Goal: Task Accomplishment & Management: Manage account settings

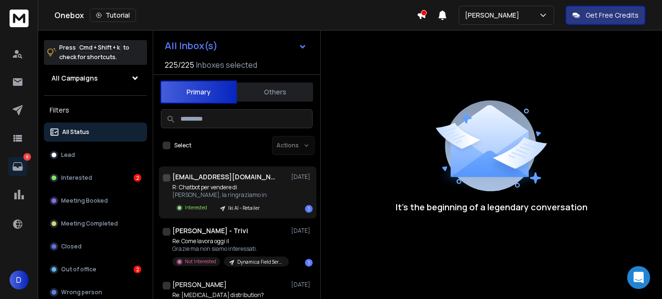
click at [267, 194] on div "R: Chatbot per vendere di Gentile Marco, la ringraziamo in Interested Iki AI - …" at bounding box center [242, 198] width 140 height 29
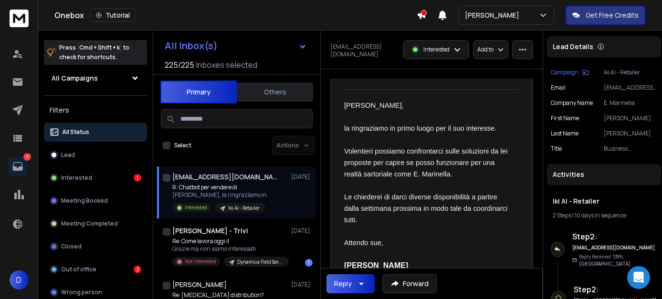
scroll to position [109, 0]
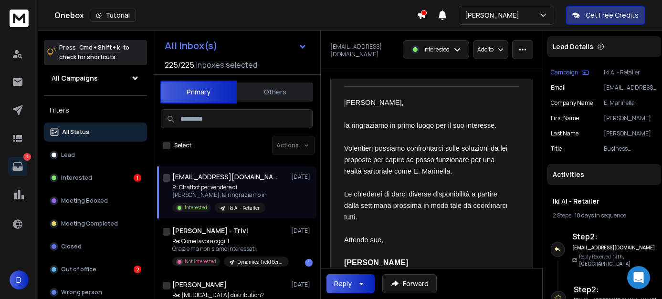
click at [527, 51] on icon "button" at bounding box center [522, 49] width 9 height 9
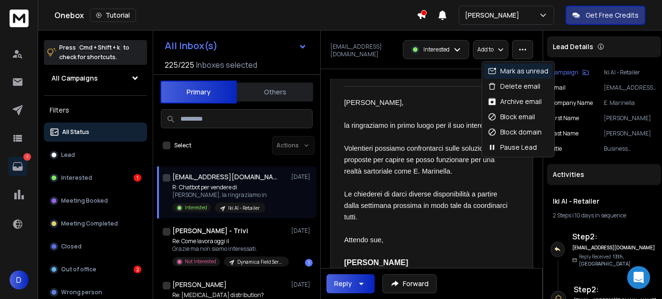
click at [526, 69] on div "Mark as unread" at bounding box center [518, 71] width 61 height 10
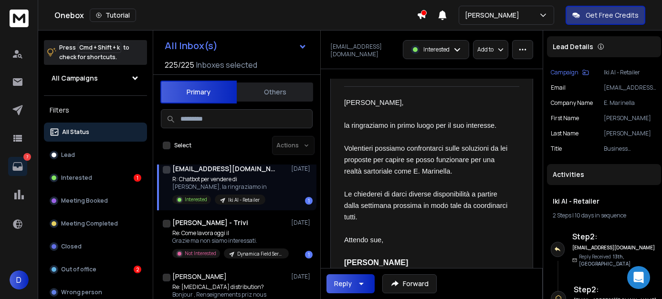
scroll to position [4, 0]
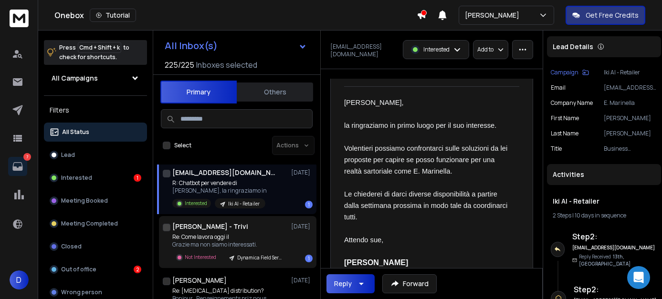
click at [275, 230] on div "Luca Sottocornola - Trivi 13 Oct" at bounding box center [242, 227] width 140 height 10
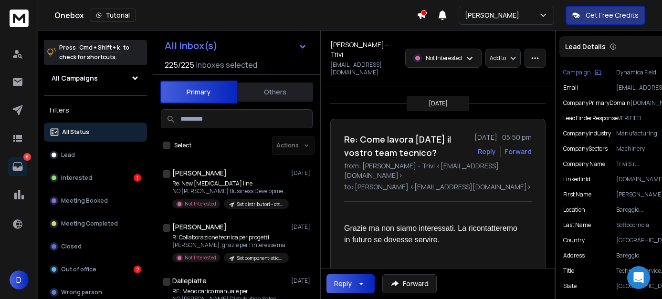
scroll to position [176, 0]
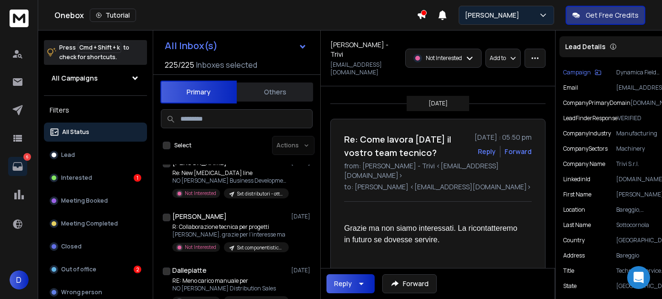
click at [498, 11] on p "[PERSON_NAME]" at bounding box center [494, 16] width 58 height 10
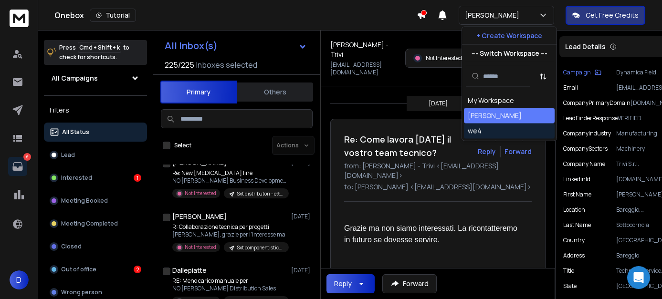
click at [483, 130] on div "we4" at bounding box center [509, 131] width 91 height 15
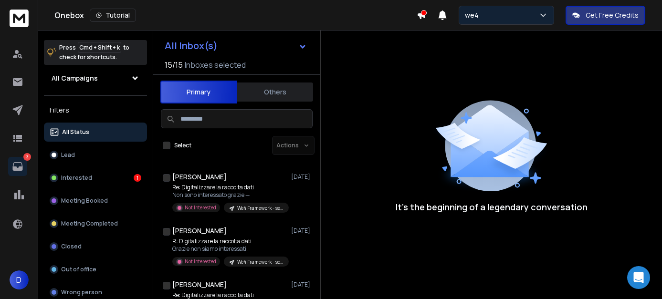
click at [539, 19] on div "we4" at bounding box center [506, 16] width 83 height 10
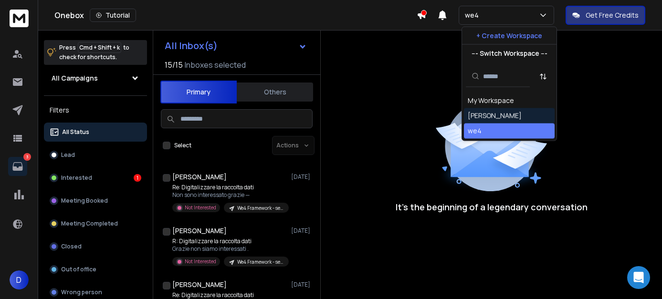
click at [506, 115] on div "[PERSON_NAME]" at bounding box center [509, 115] width 91 height 15
